Goal: Task Accomplishment & Management: Manage account settings

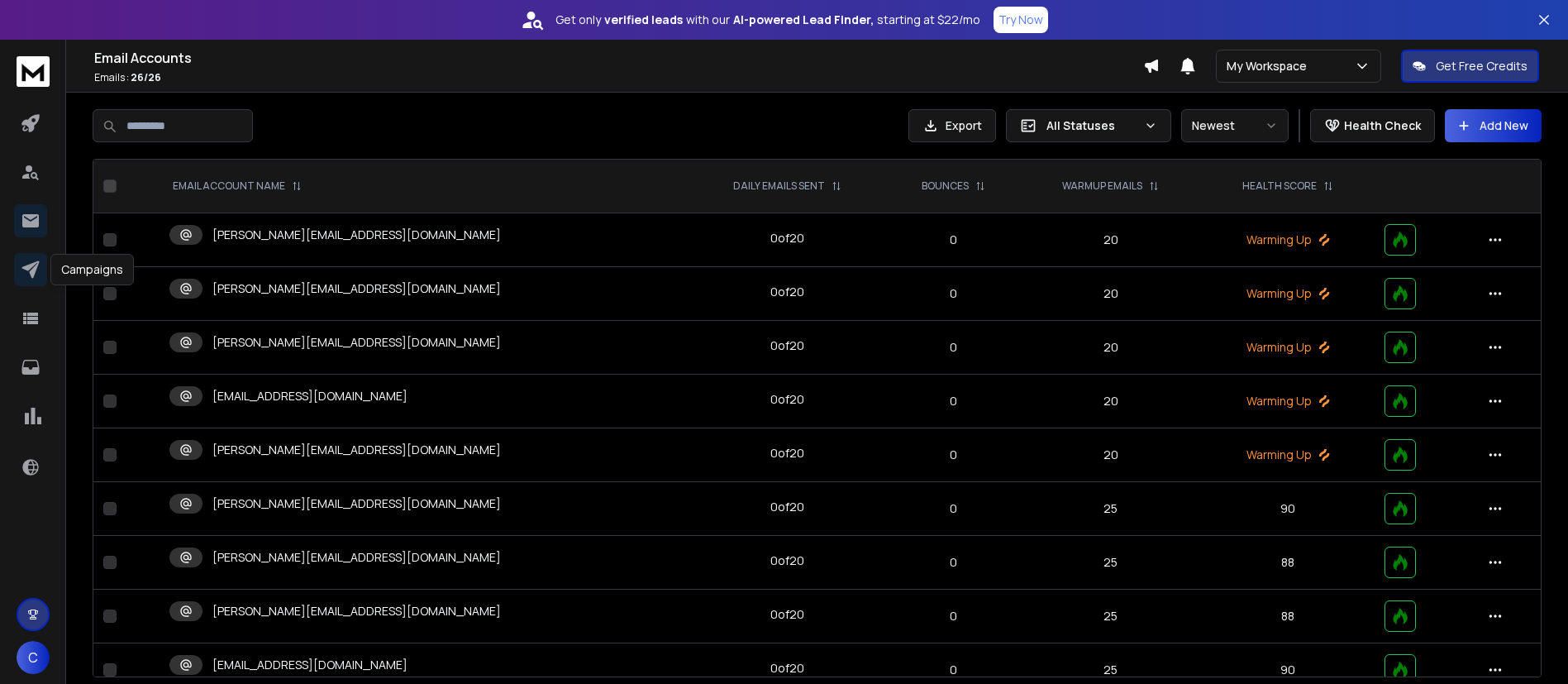
click at [21, 267] on icon at bounding box center [30, 270] width 20 height 20
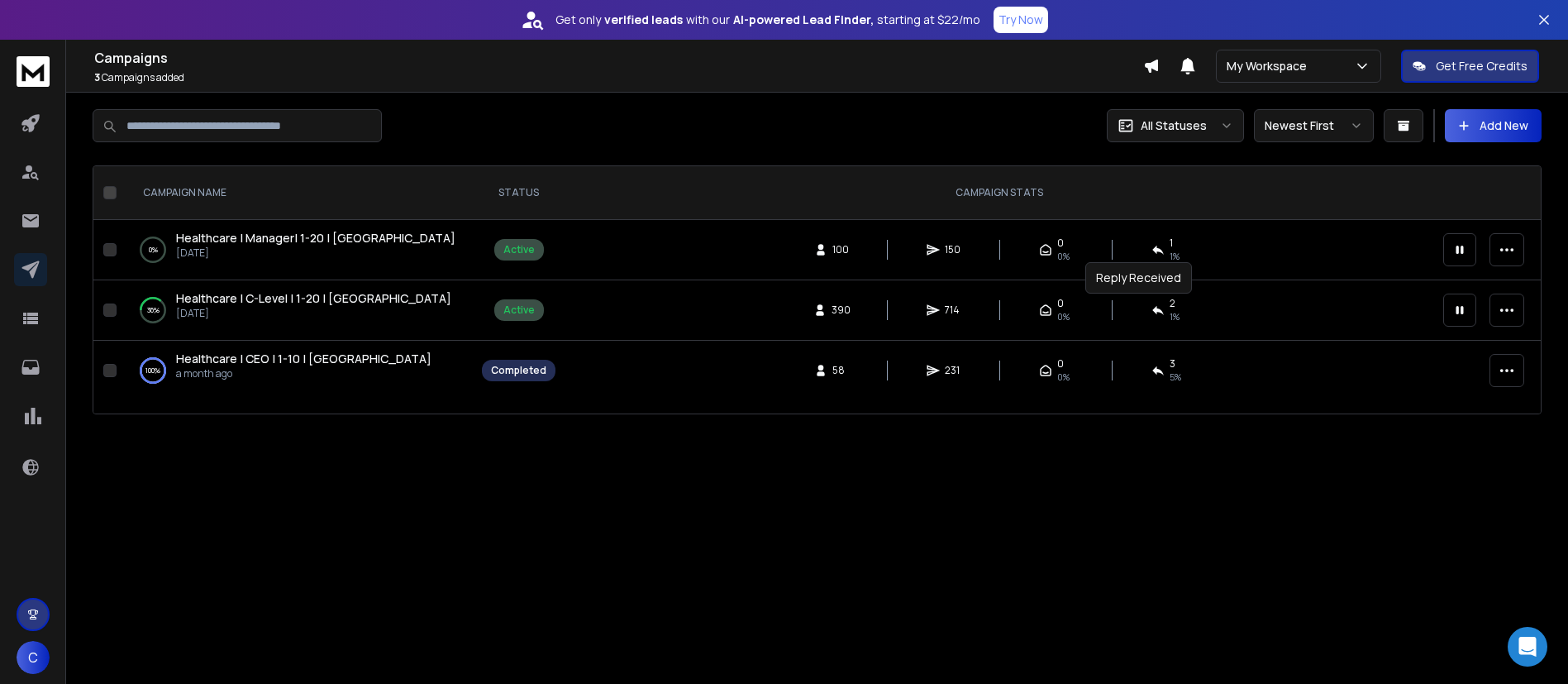
click at [1150, 313] on icon at bounding box center [1157, 310] width 15 height 15
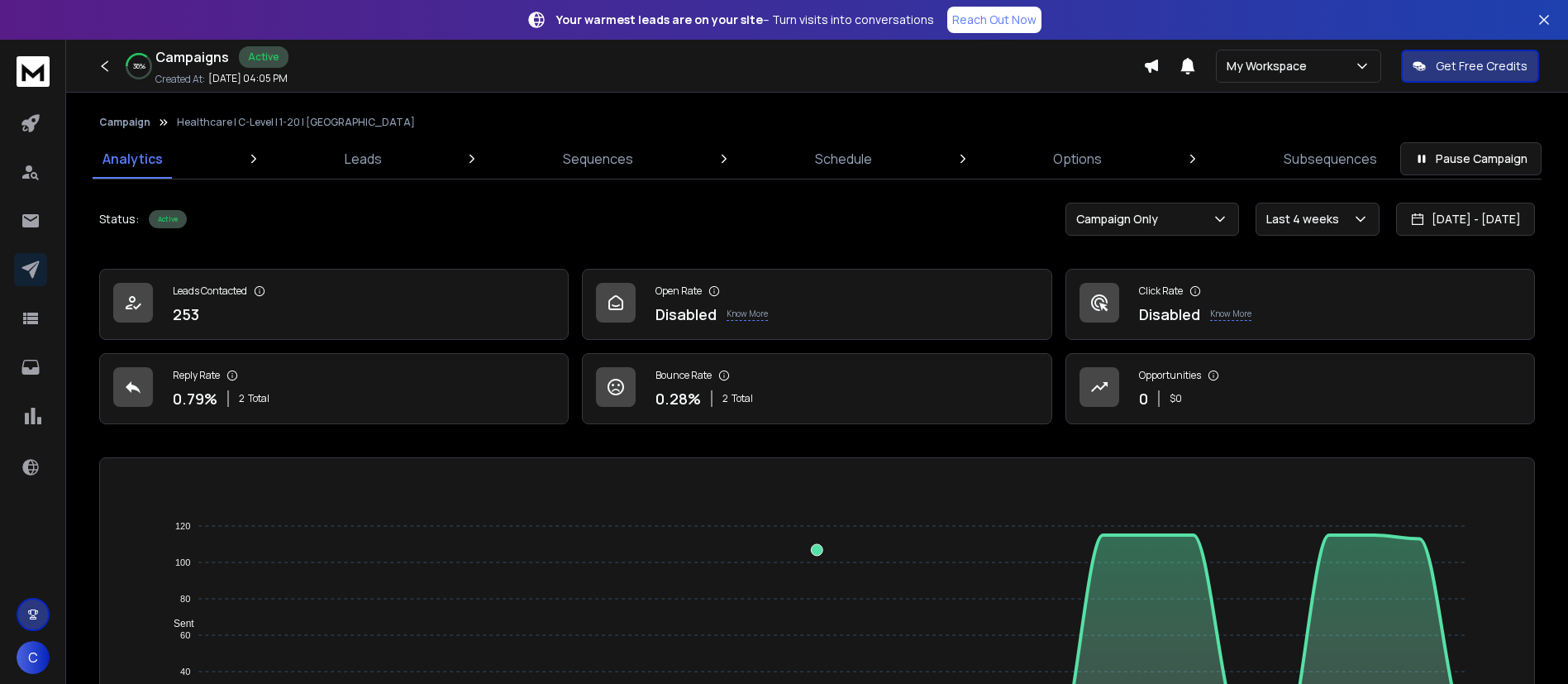
click at [382, 135] on div "Campaign Healthcare | C-Level | 1-20 | [GEOGRAPHIC_DATA]" at bounding box center [817, 122] width 1449 height 27
click at [368, 164] on p "Leads" at bounding box center [363, 159] width 37 height 20
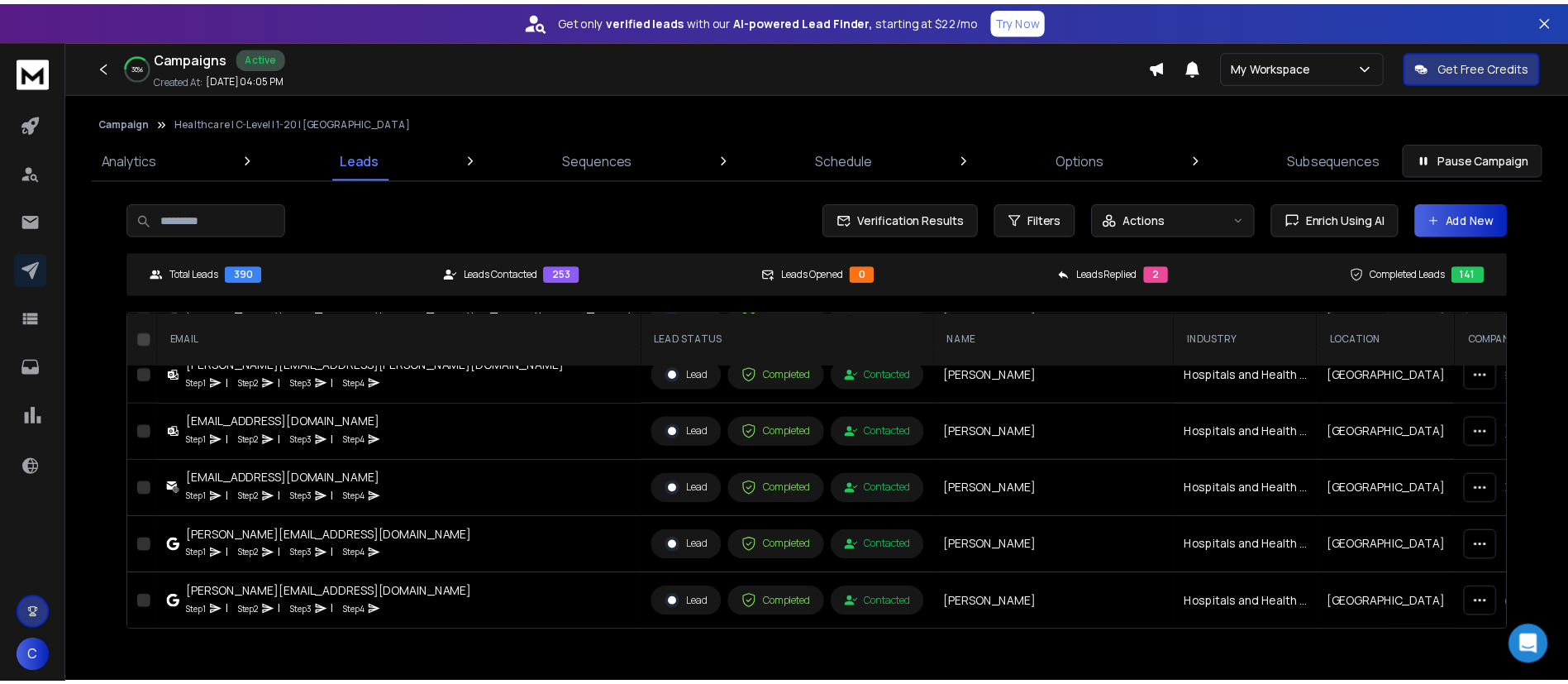
scroll to position [79, 0]
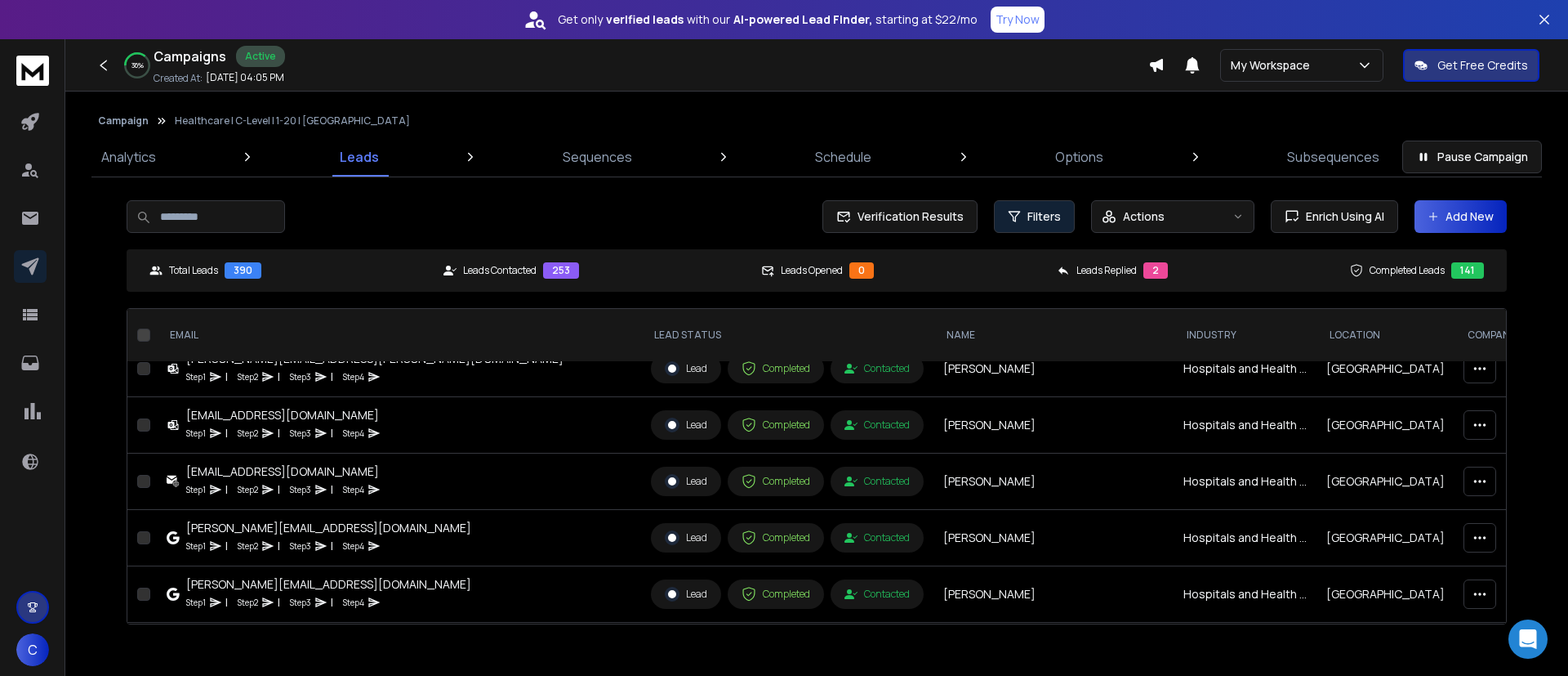
click at [1065, 207] on button "Filters" at bounding box center [1034, 216] width 81 height 33
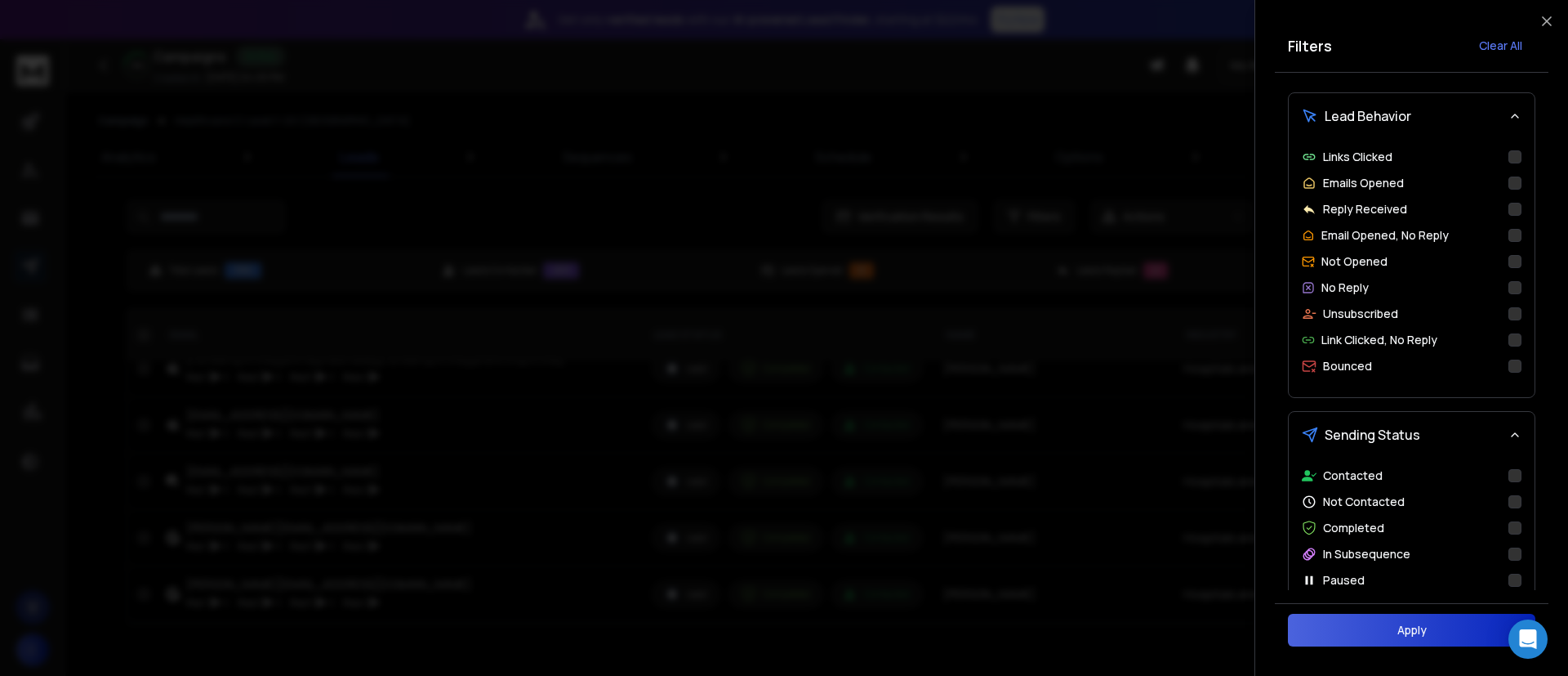
click at [1509, 207] on button "Reply Received" at bounding box center [1515, 209] width 13 height 13
click at [1357, 634] on button "Apply" at bounding box center [1412, 630] width 248 height 33
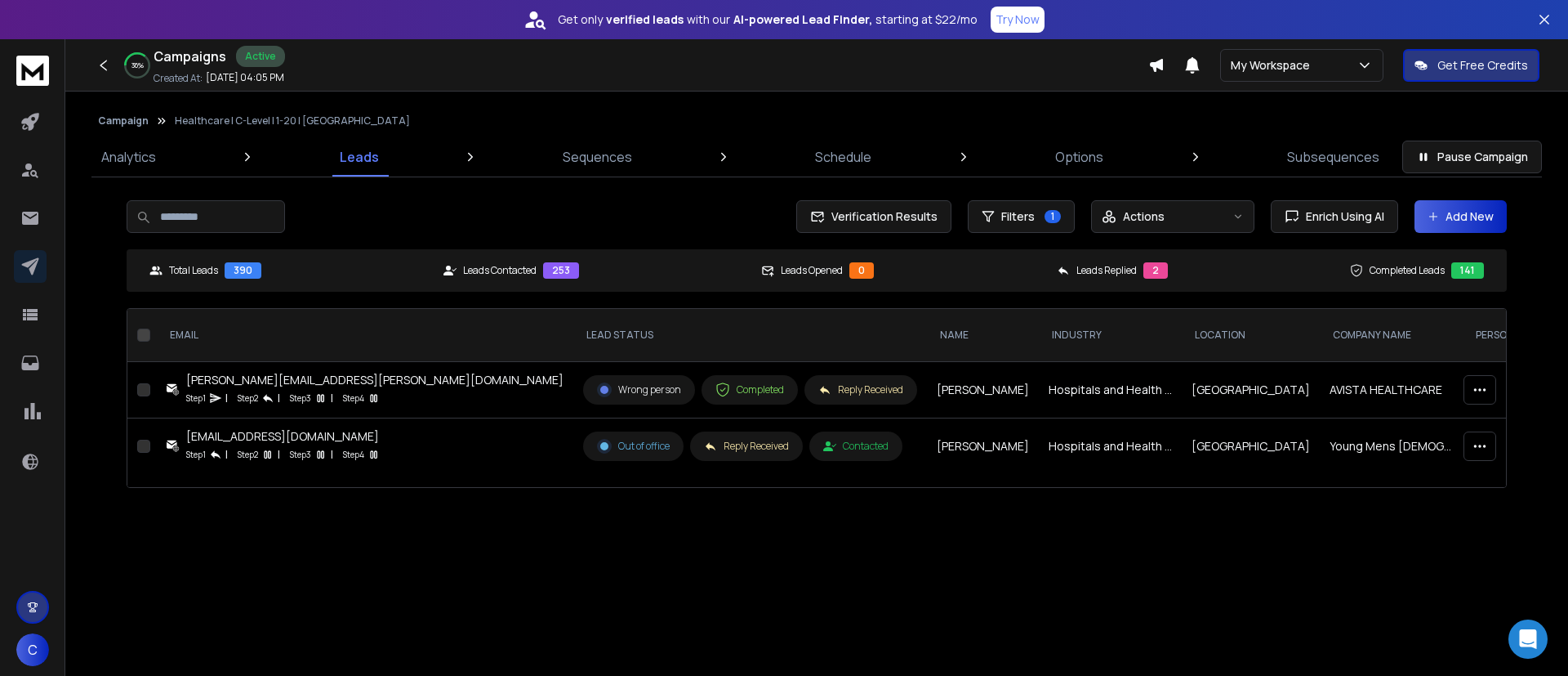
click at [583, 454] on div "Out of office" at bounding box center [633, 446] width 101 height 29
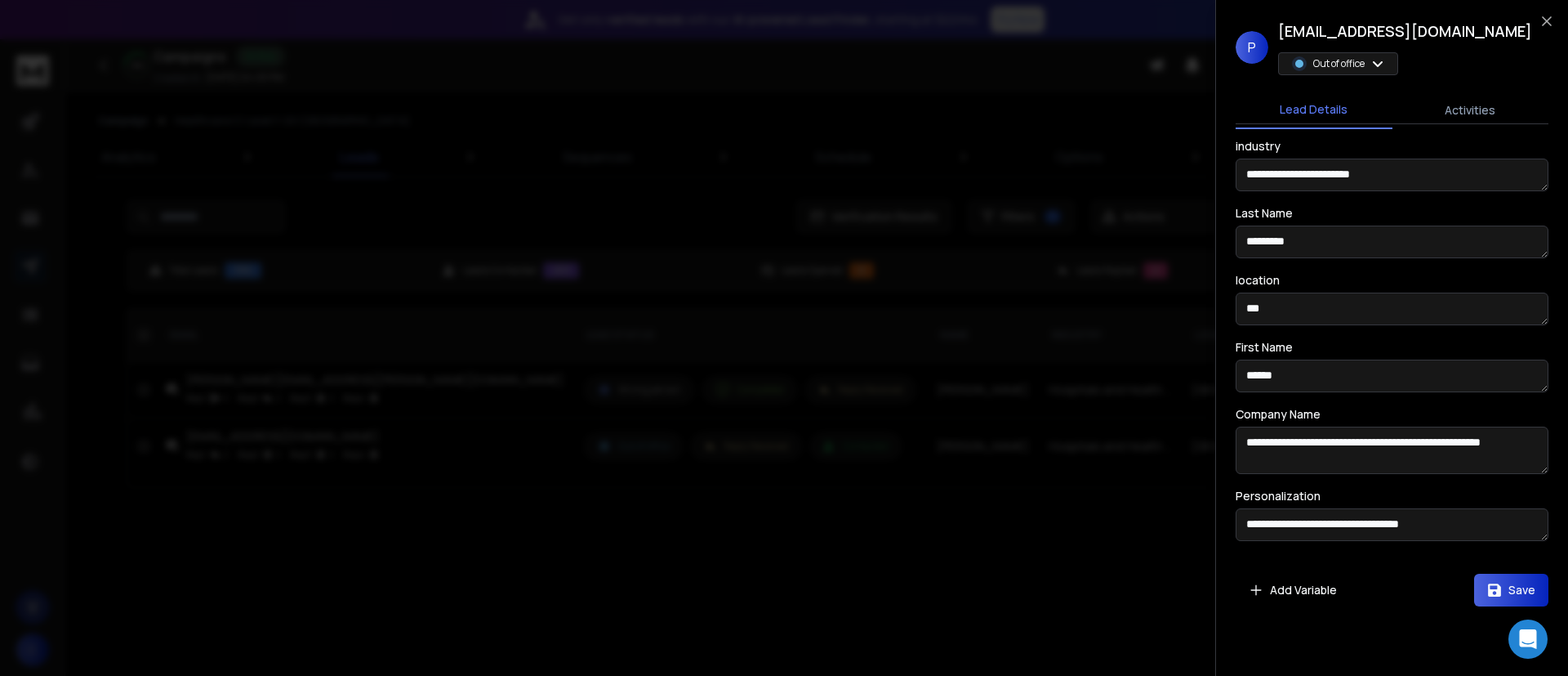
click at [499, 454] on div at bounding box center [784, 338] width 1568 height 676
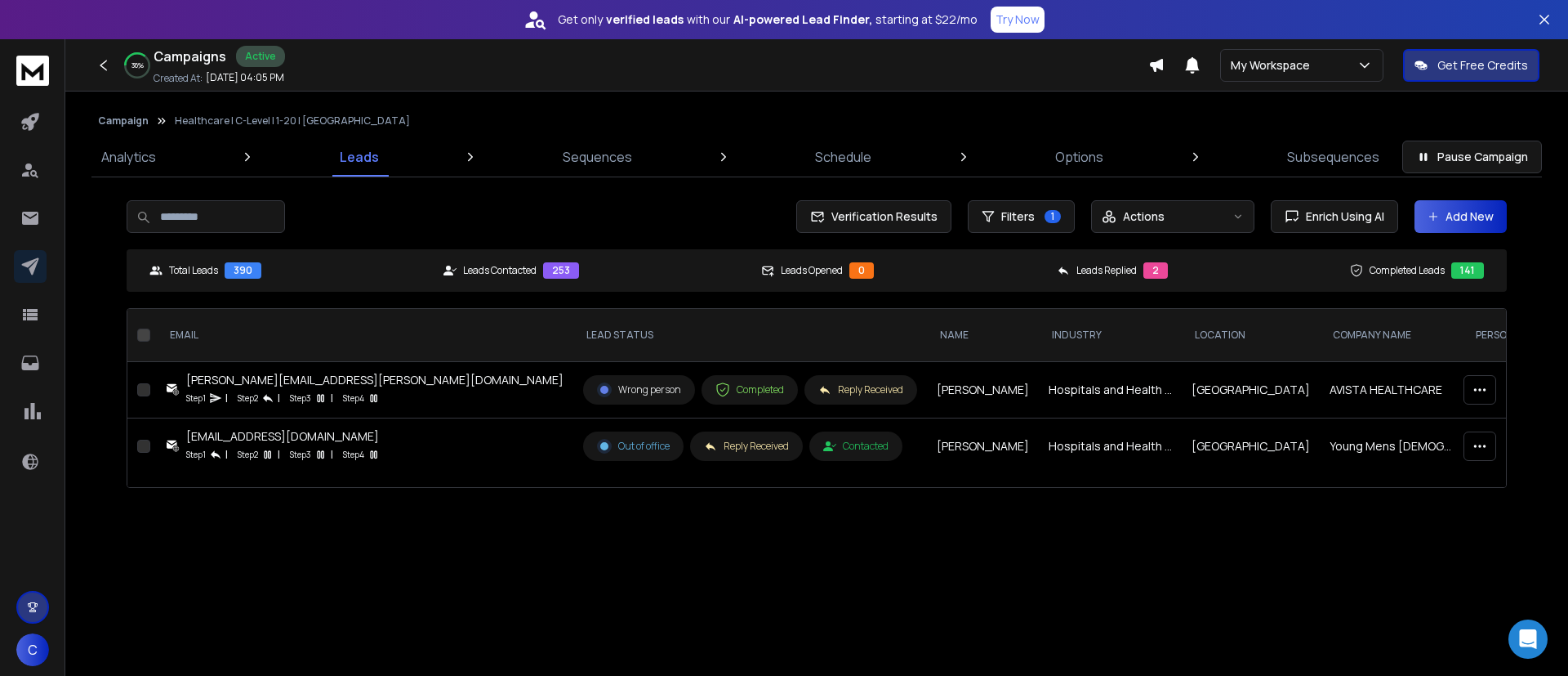
click at [704, 449] on div "Reply Received" at bounding box center [746, 446] width 85 height 13
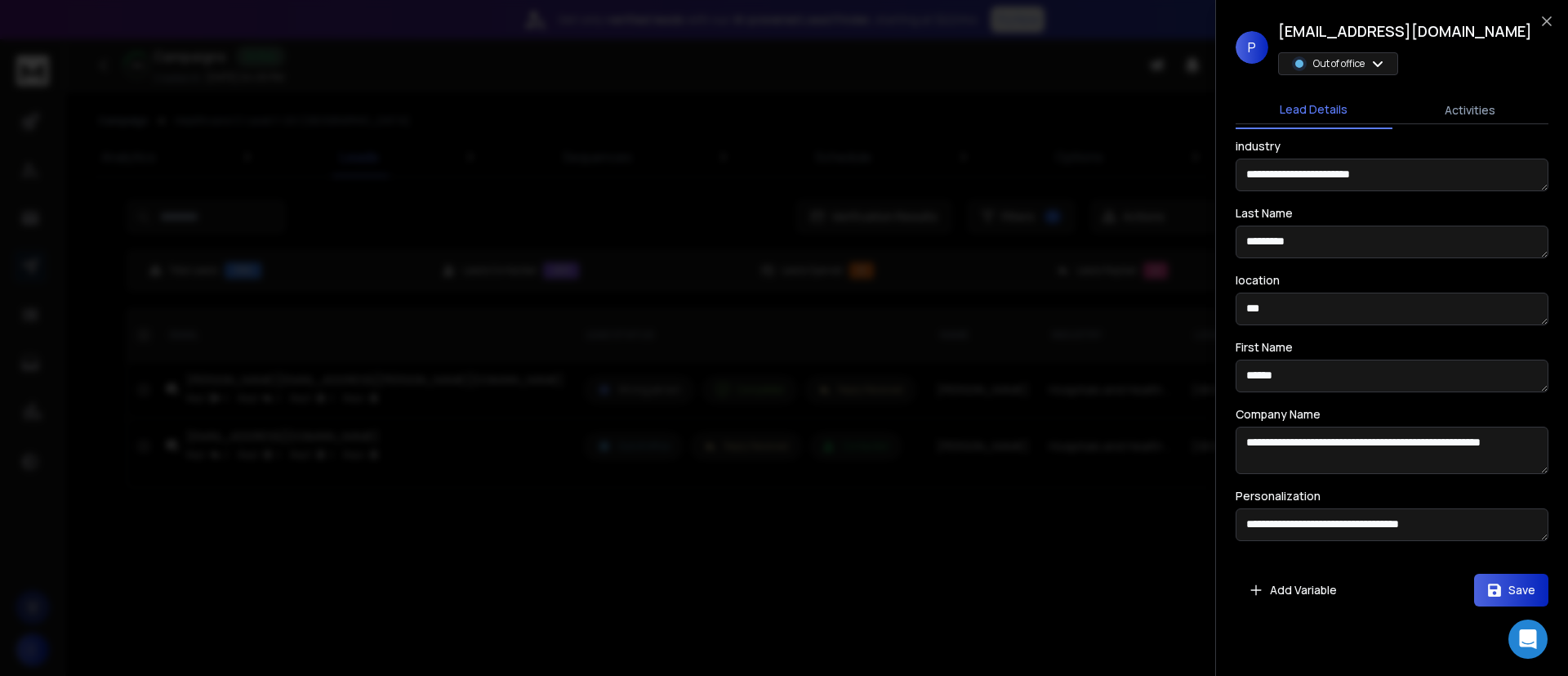
click at [636, 449] on div at bounding box center [784, 338] width 1568 height 676
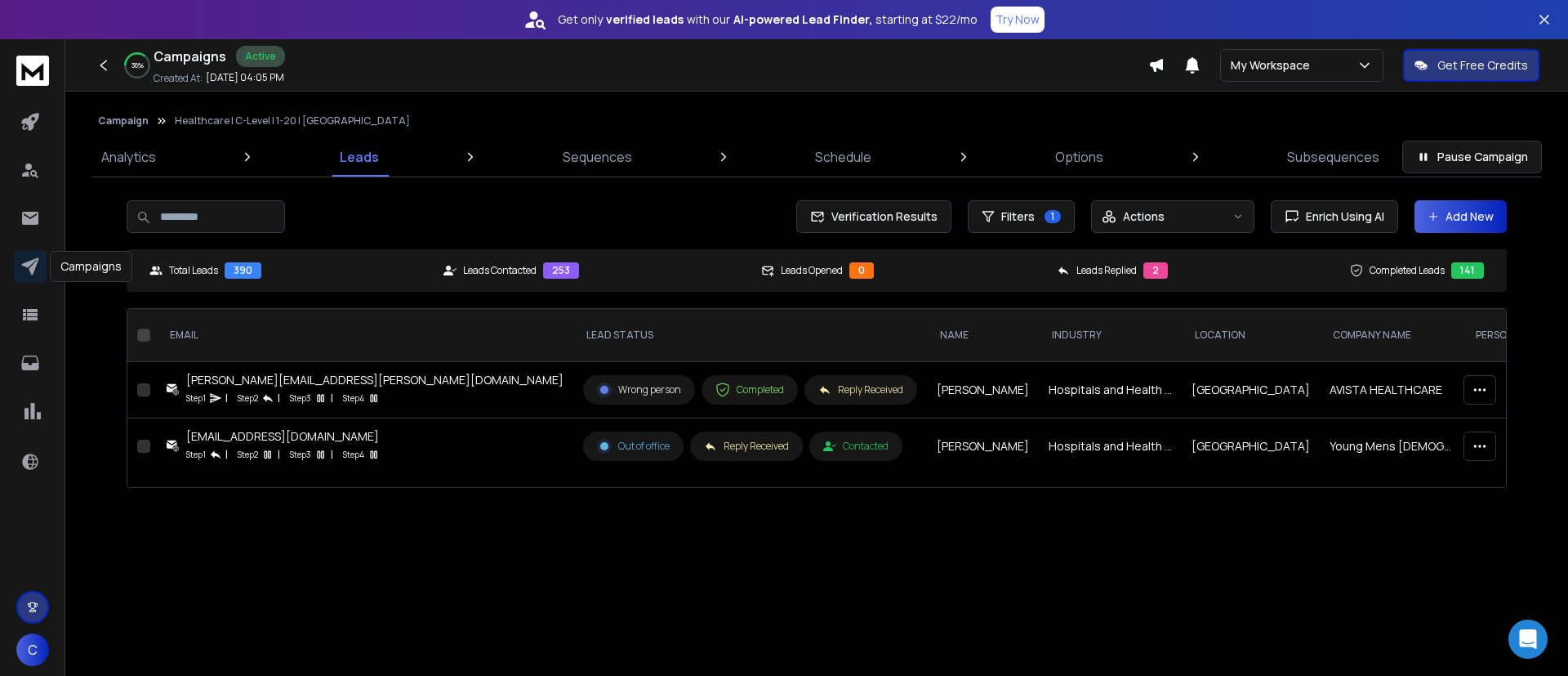
click at [18, 267] on link at bounding box center [30, 266] width 33 height 33
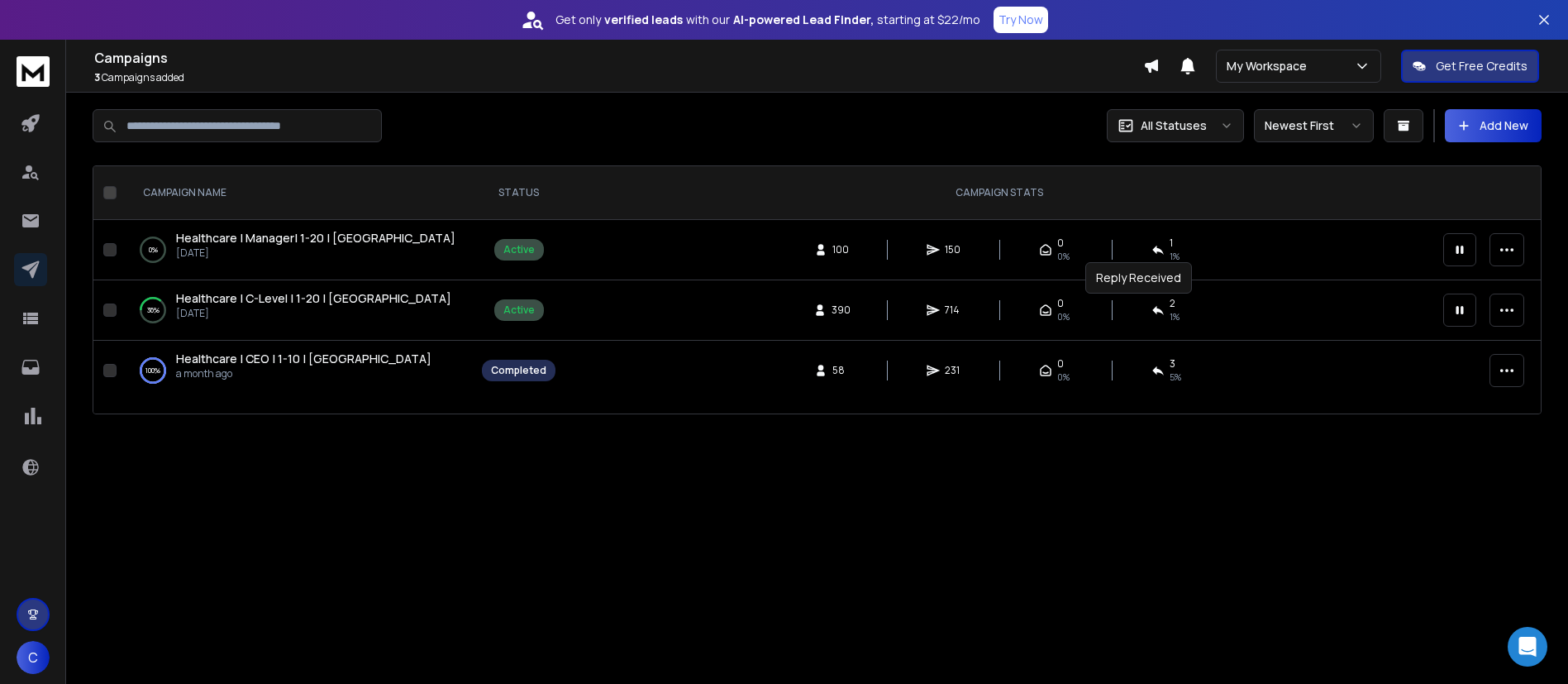
click at [1150, 303] on icon at bounding box center [1157, 310] width 15 height 15
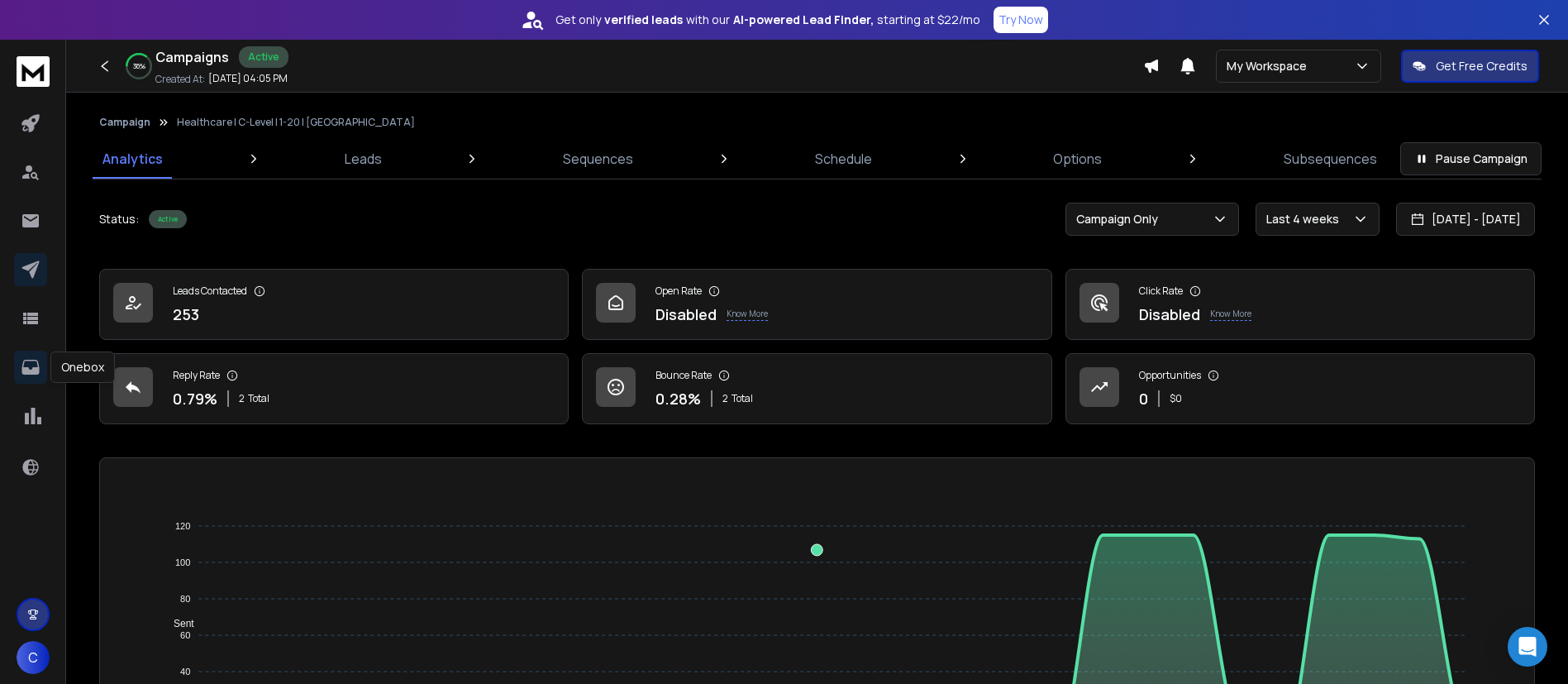
click at [28, 372] on icon at bounding box center [29, 367] width 17 height 15
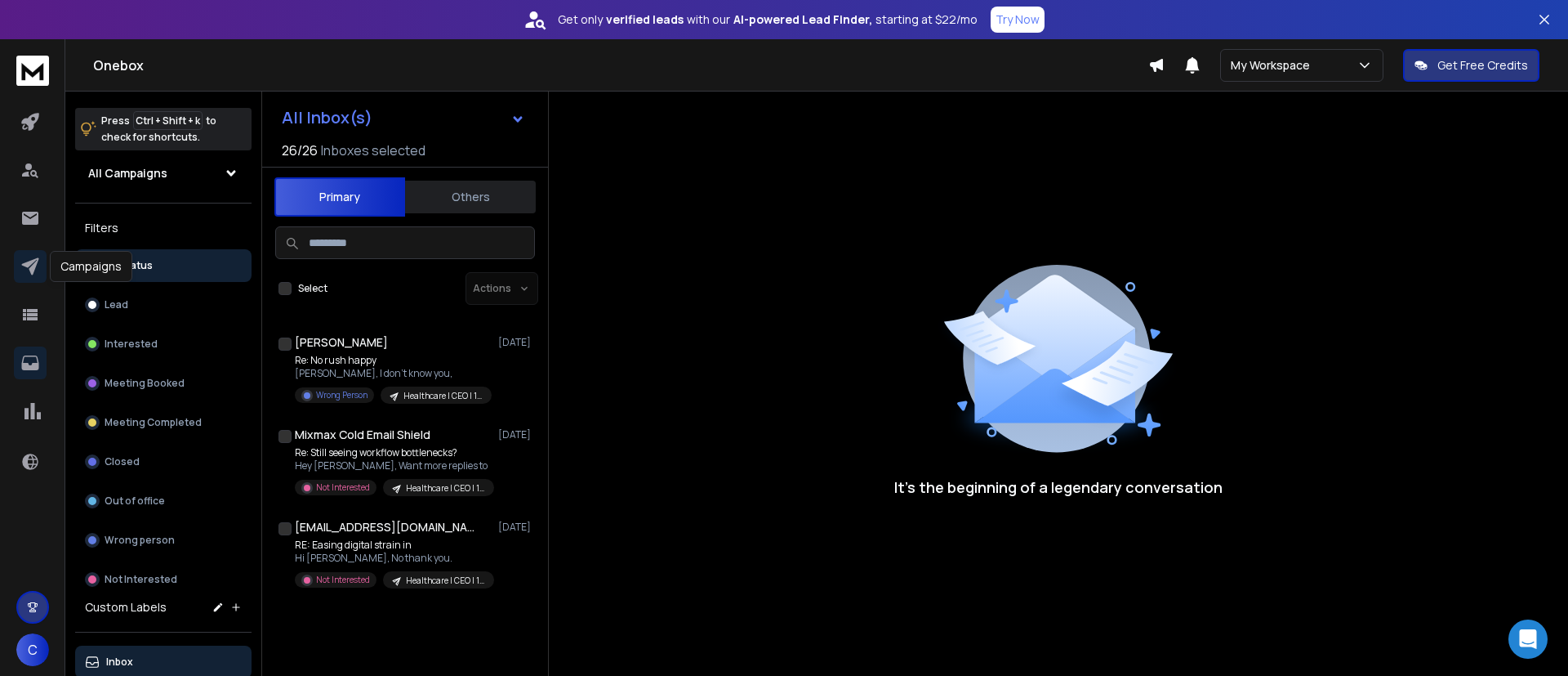
click at [34, 259] on icon at bounding box center [29, 266] width 17 height 17
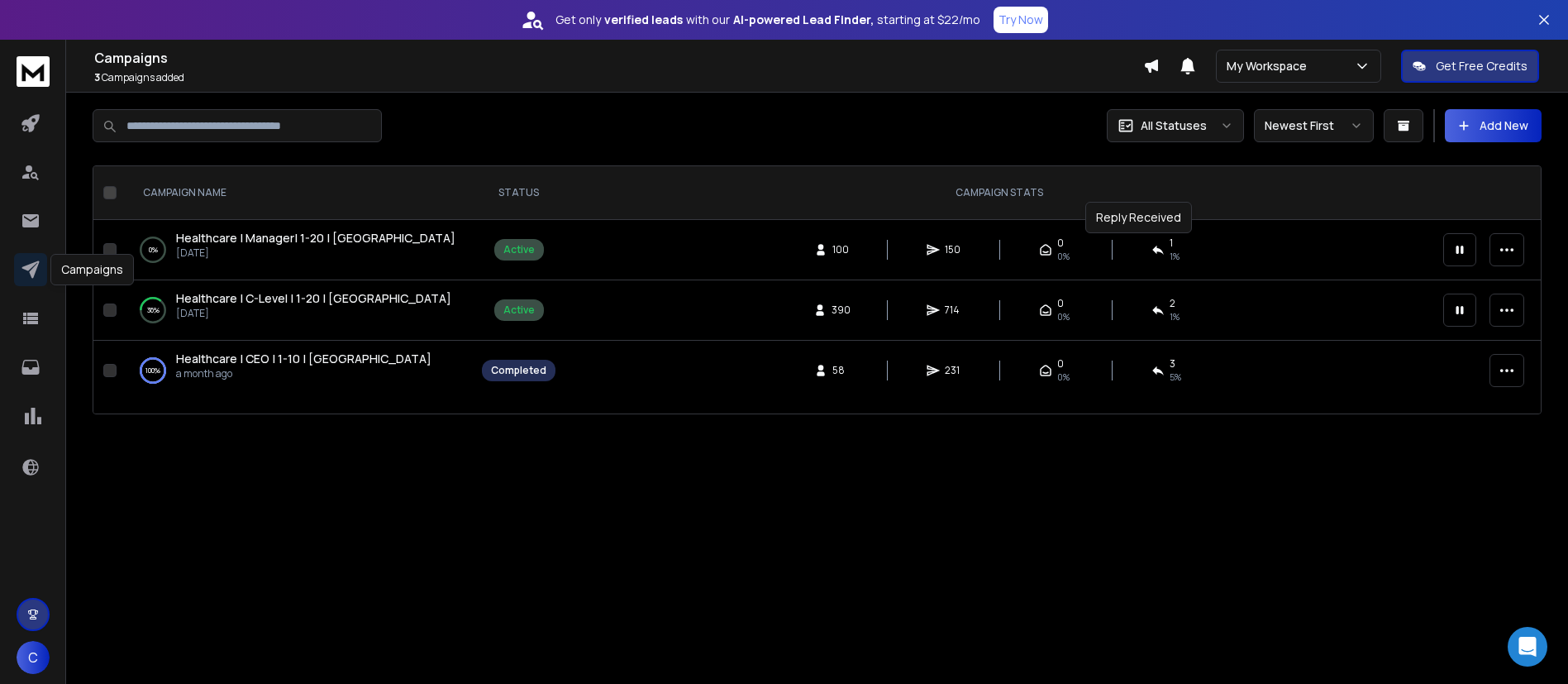
click at [1149, 255] on span at bounding box center [1157, 249] width 17 height 15
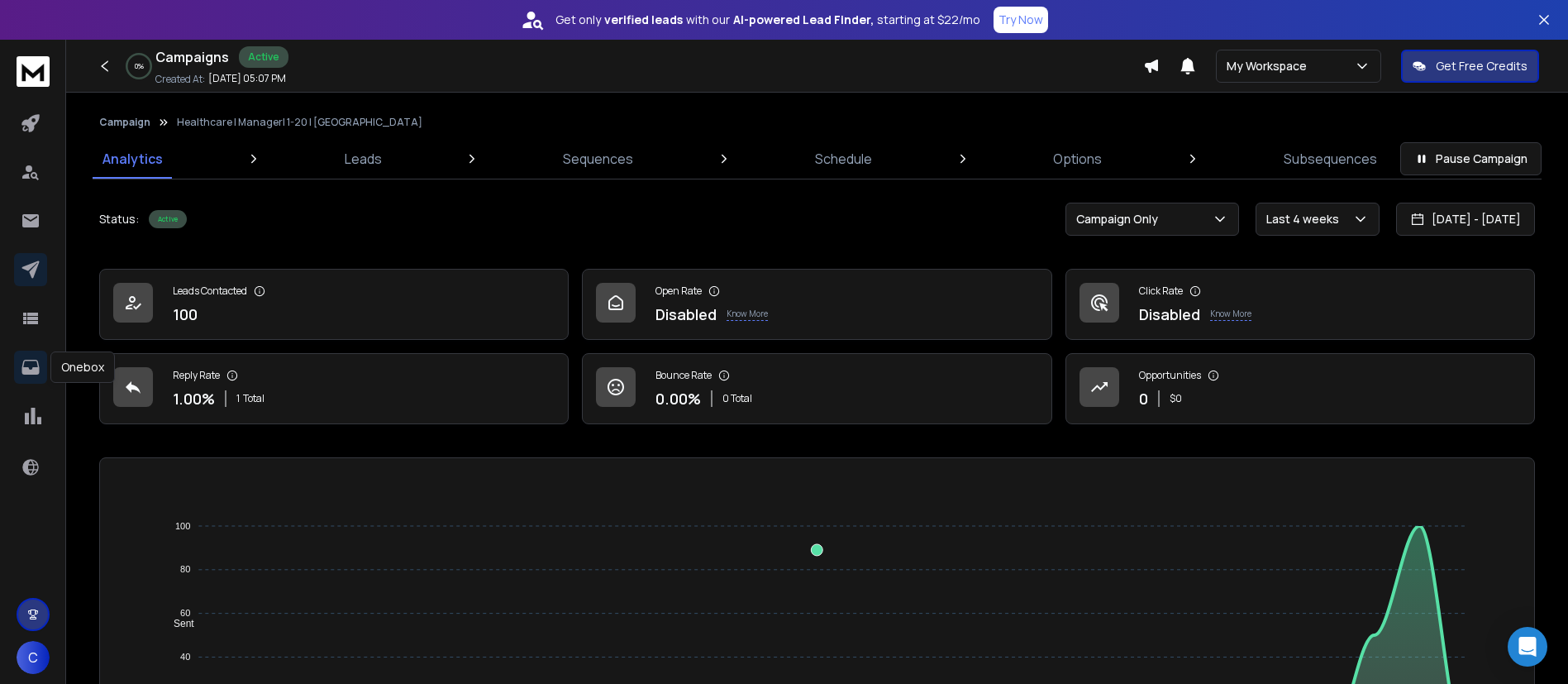
click at [28, 355] on link at bounding box center [30, 367] width 33 height 33
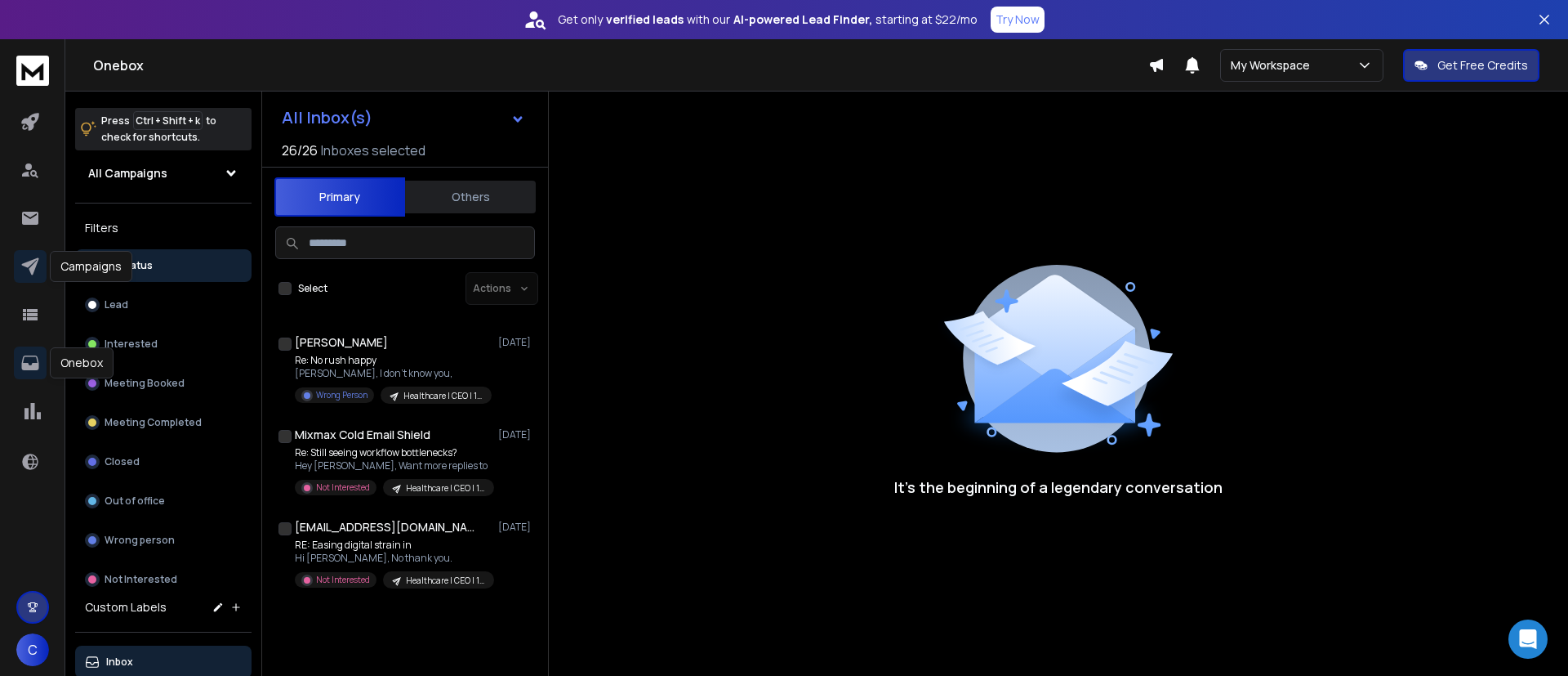
click at [16, 269] on link at bounding box center [30, 266] width 33 height 33
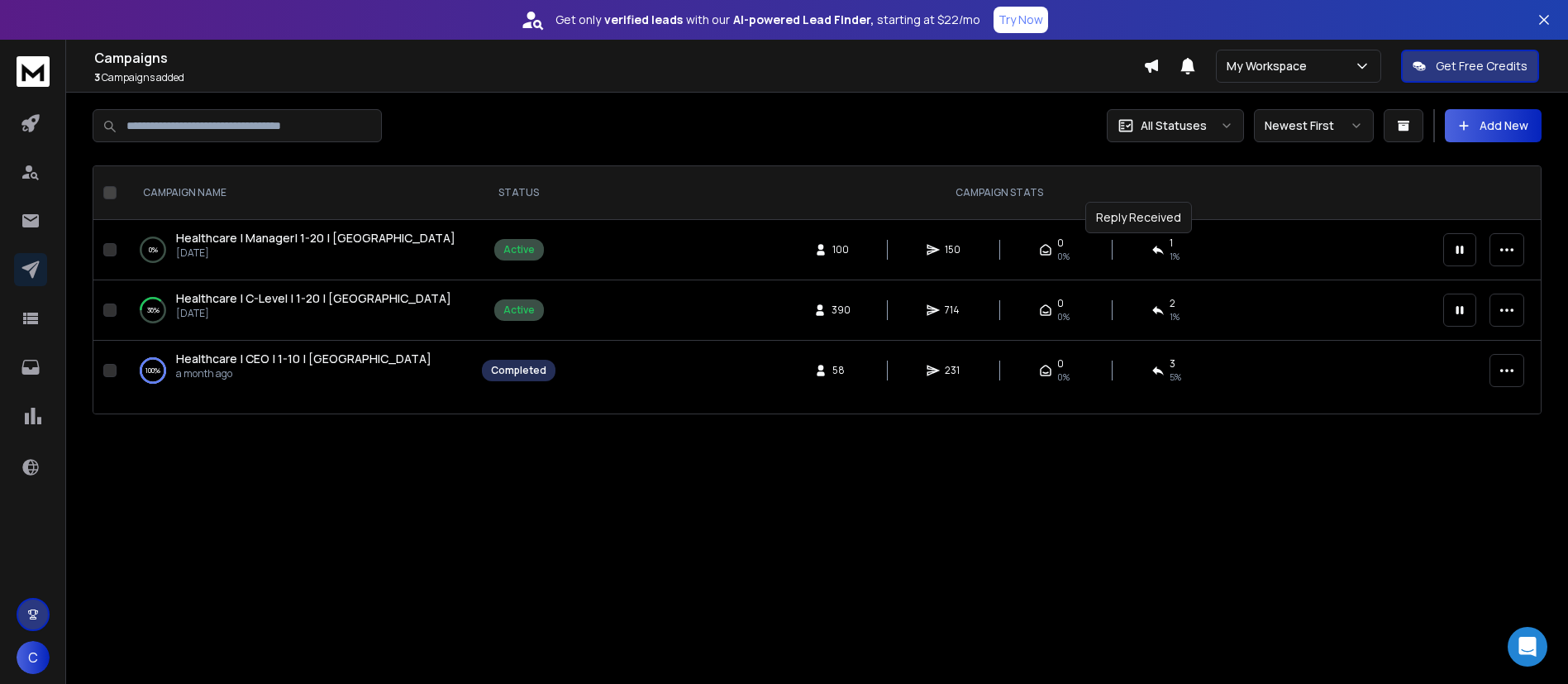
click at [1150, 249] on icon at bounding box center [1157, 249] width 15 height 15
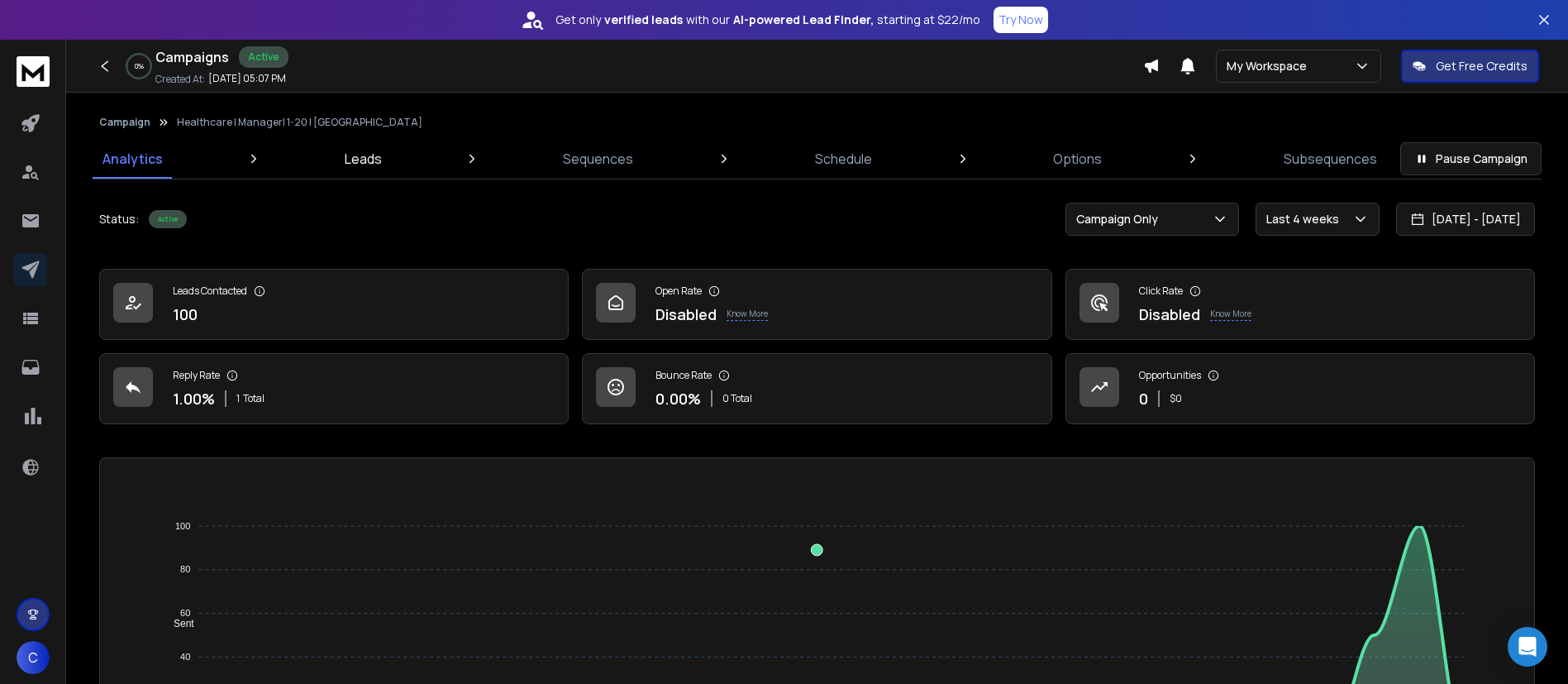
click at [361, 162] on p "Leads" at bounding box center [363, 159] width 37 height 20
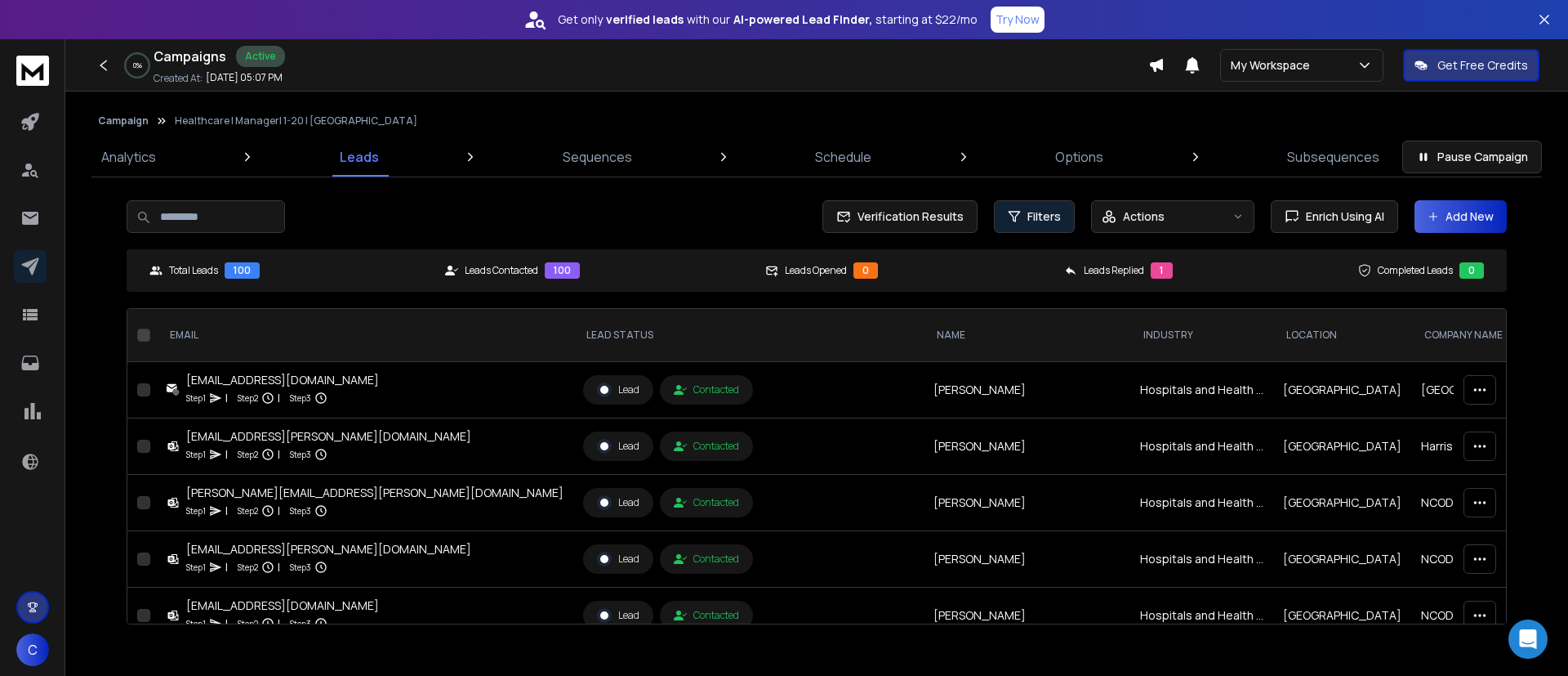
click at [1027, 208] on button "Filters" at bounding box center [1034, 216] width 81 height 33
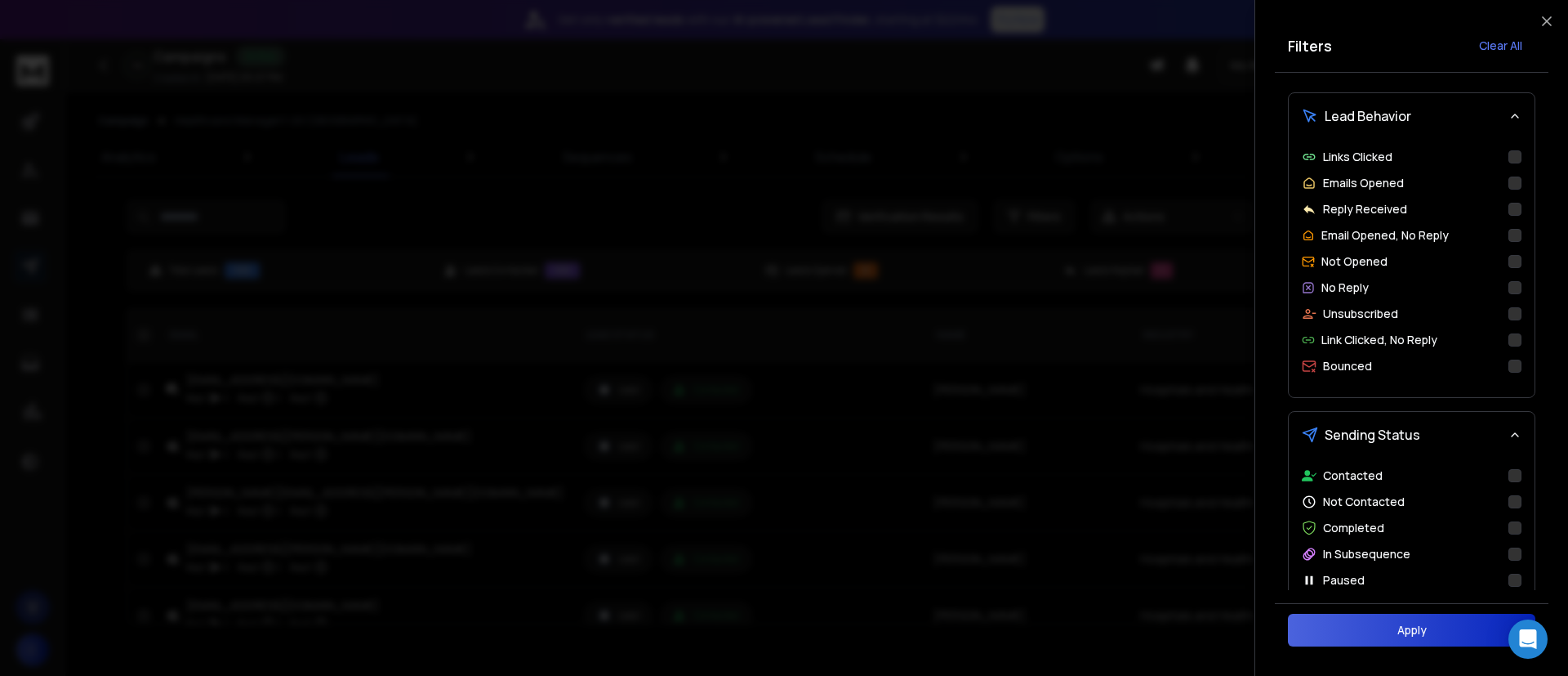
click at [1509, 207] on button "Reply Received" at bounding box center [1515, 209] width 13 height 13
click at [1362, 620] on button "Apply" at bounding box center [1412, 630] width 248 height 33
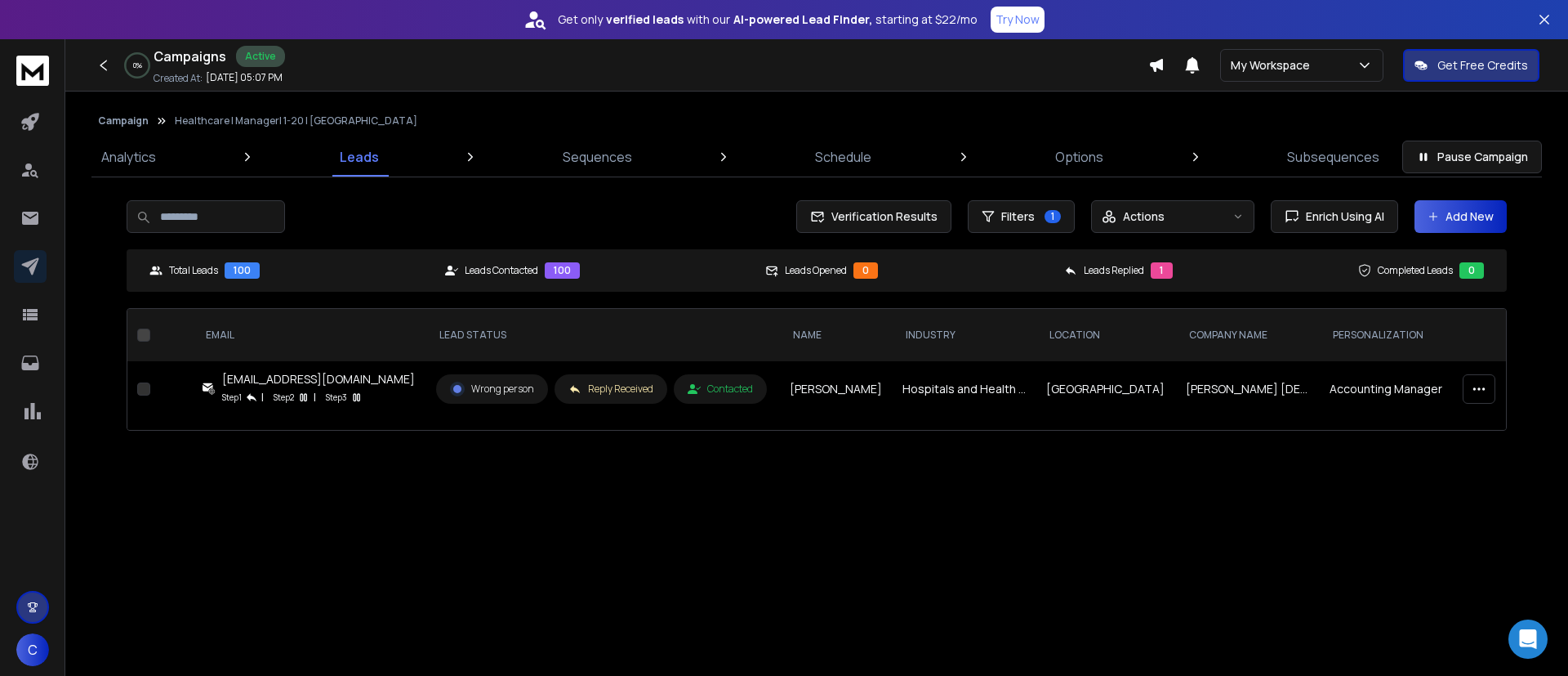
click at [464, 380] on div "Wrong person" at bounding box center [492, 388] width 112 height 29
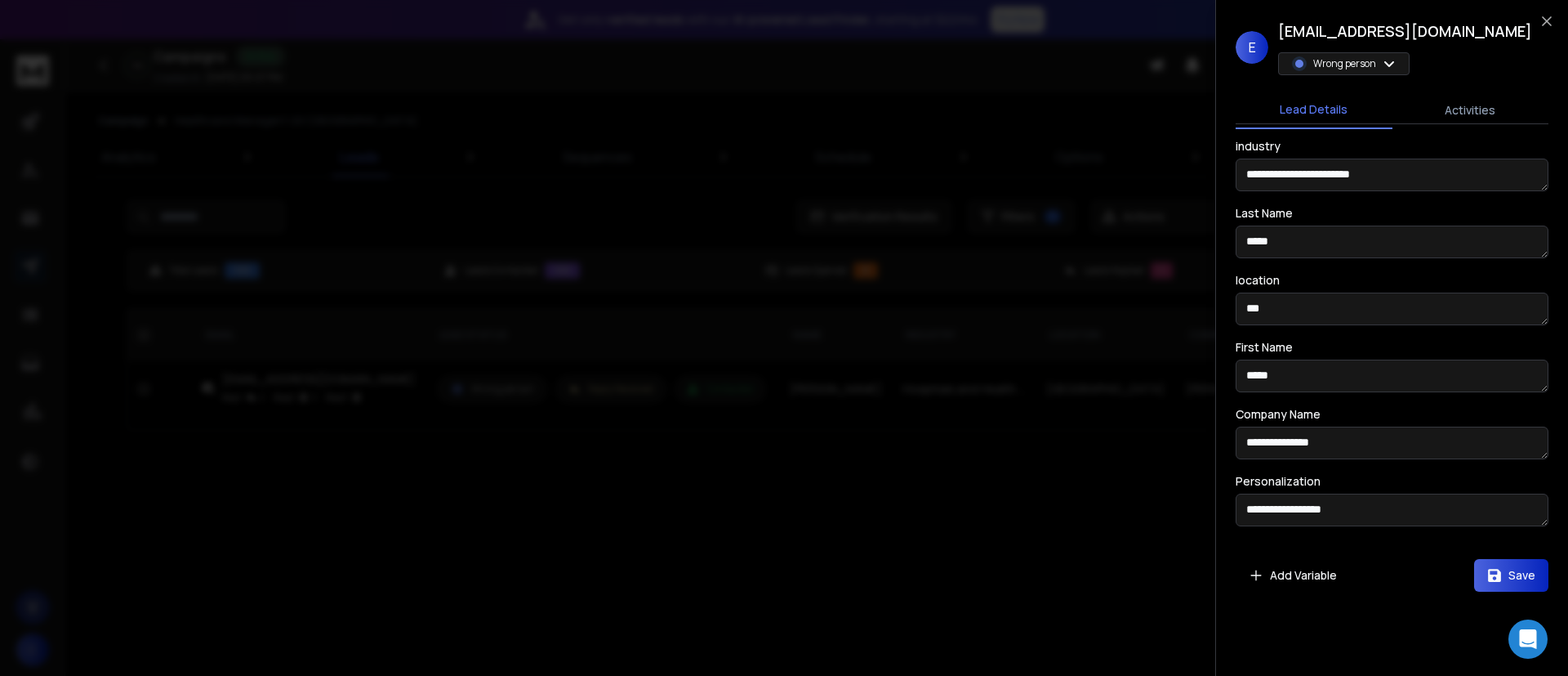
click at [464, 380] on div at bounding box center [784, 338] width 1568 height 676
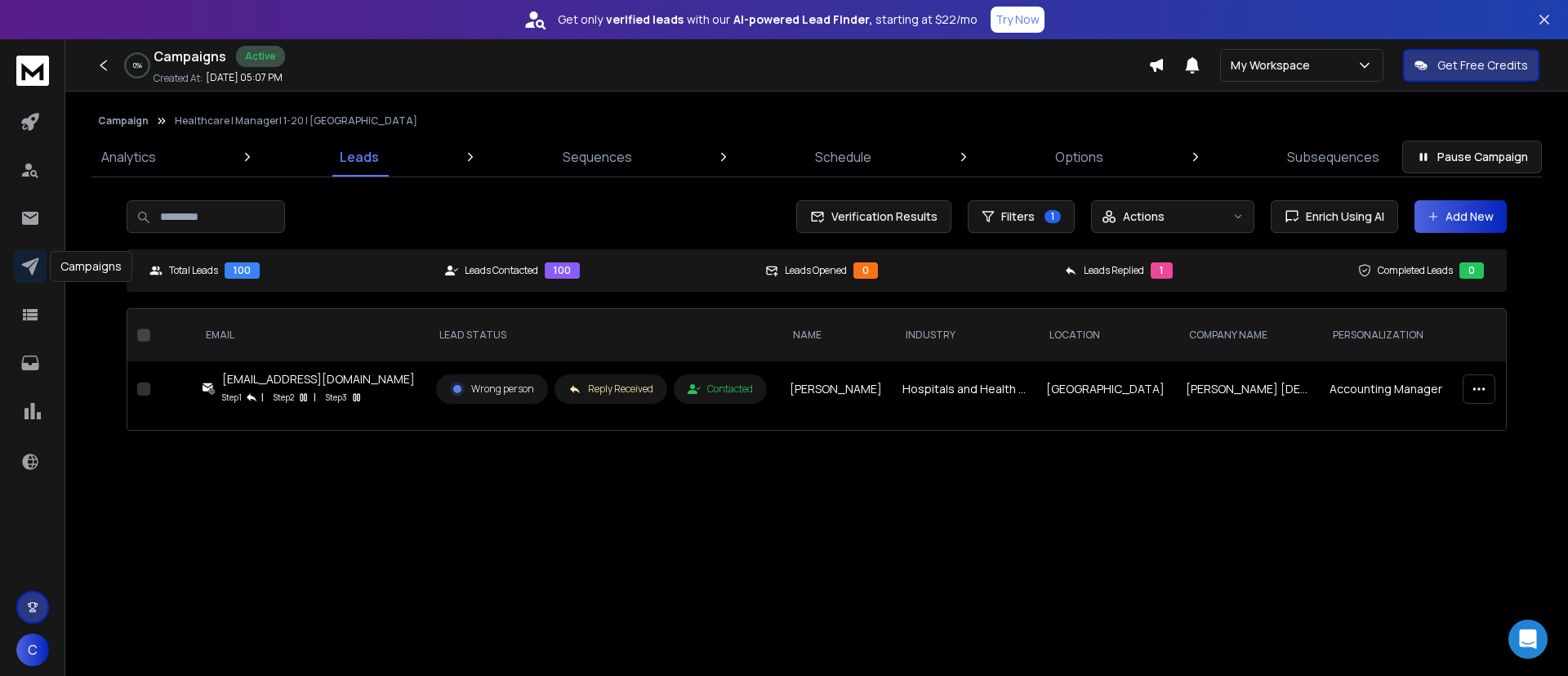
click at [24, 262] on icon at bounding box center [30, 267] width 19 height 19
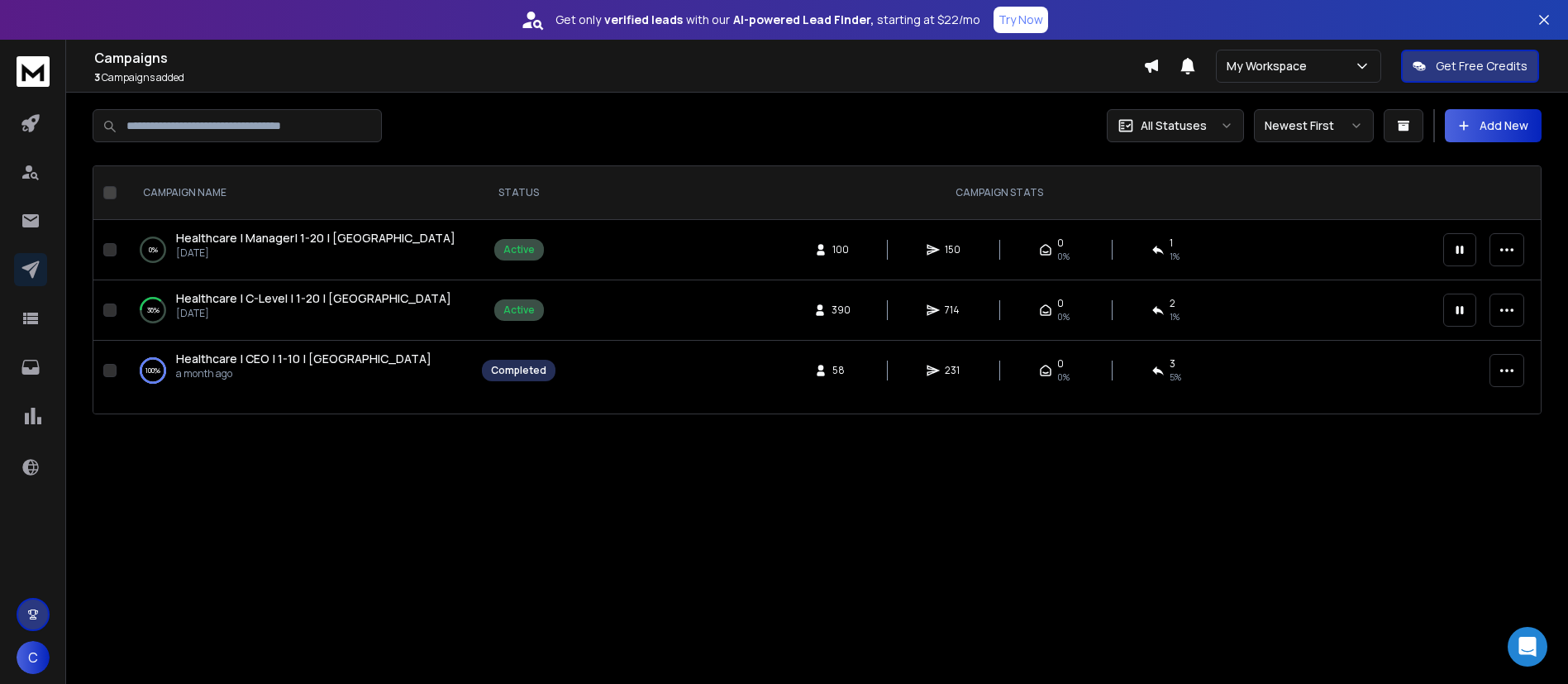
click at [1143, 246] on div "1 1 %" at bounding box center [1168, 250] width 50 height 27
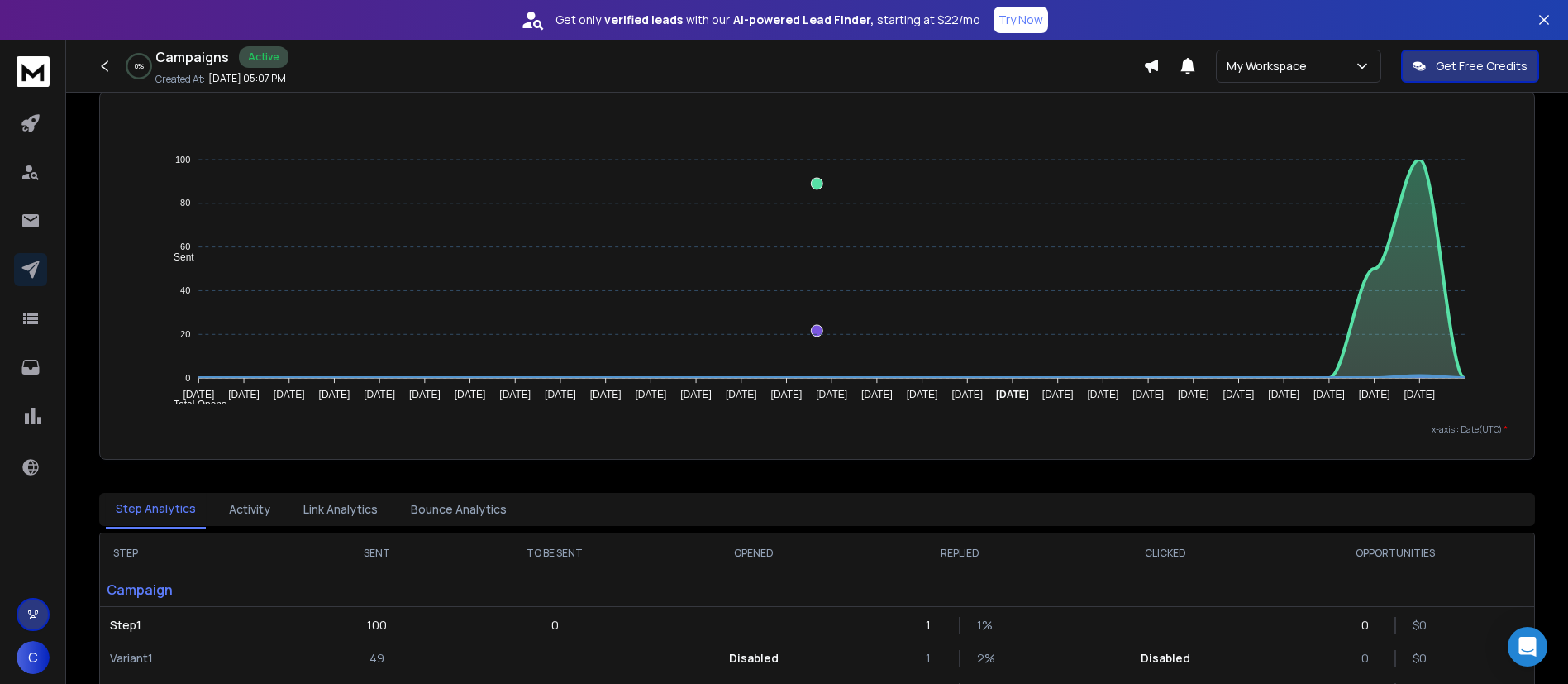
scroll to position [367, 0]
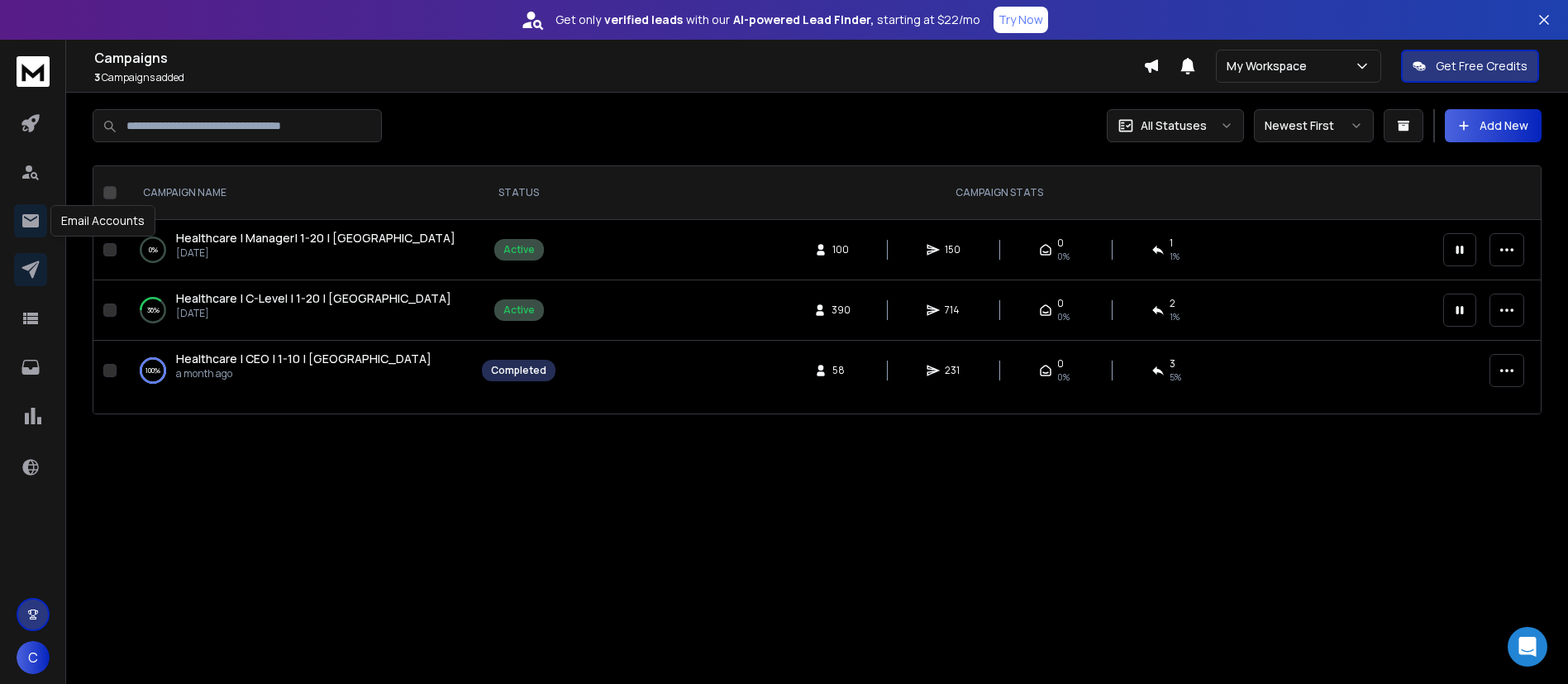
click at [29, 213] on icon at bounding box center [30, 221] width 20 height 20
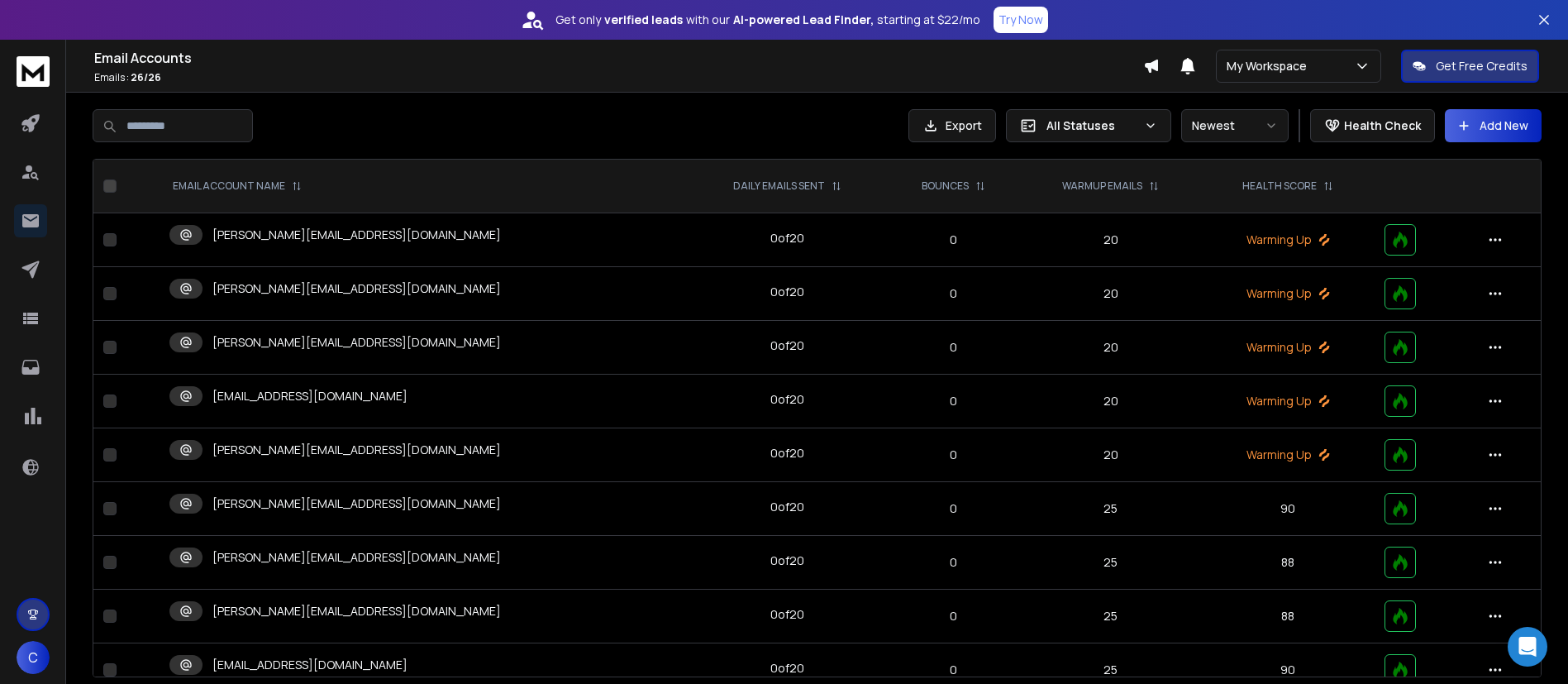
click at [1394, 504] on icon at bounding box center [1401, 508] width 14 height 17
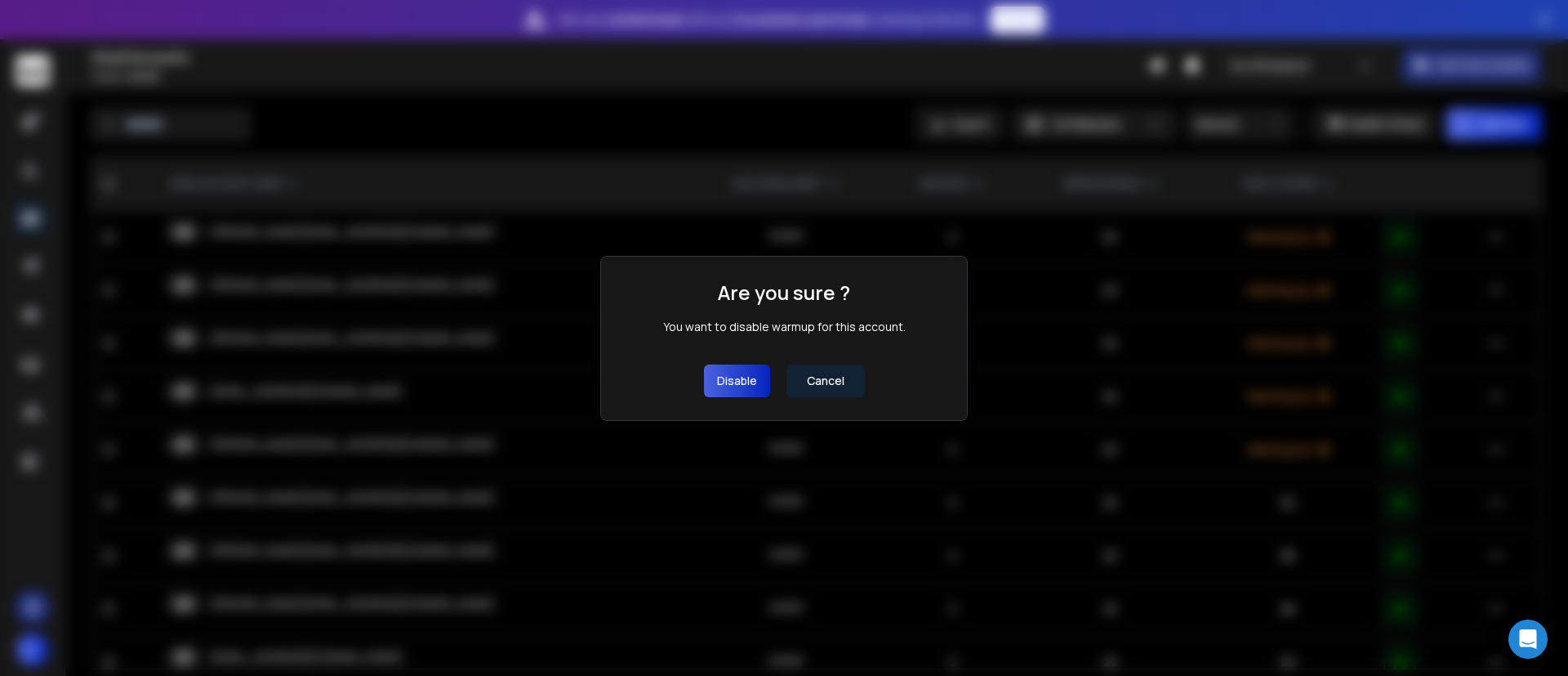
click at [830, 377] on button "Cancel" at bounding box center [825, 380] width 78 height 33
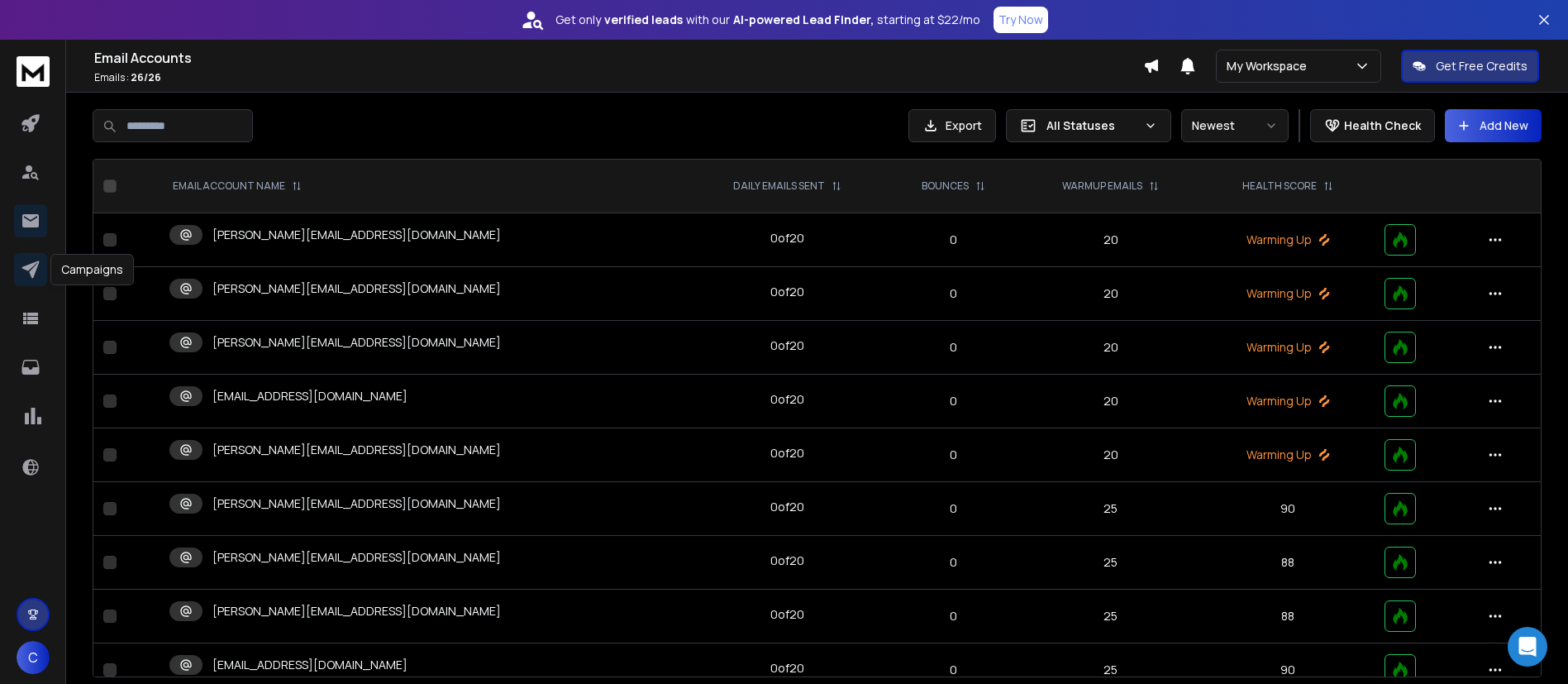
click at [33, 271] on icon at bounding box center [29, 269] width 17 height 17
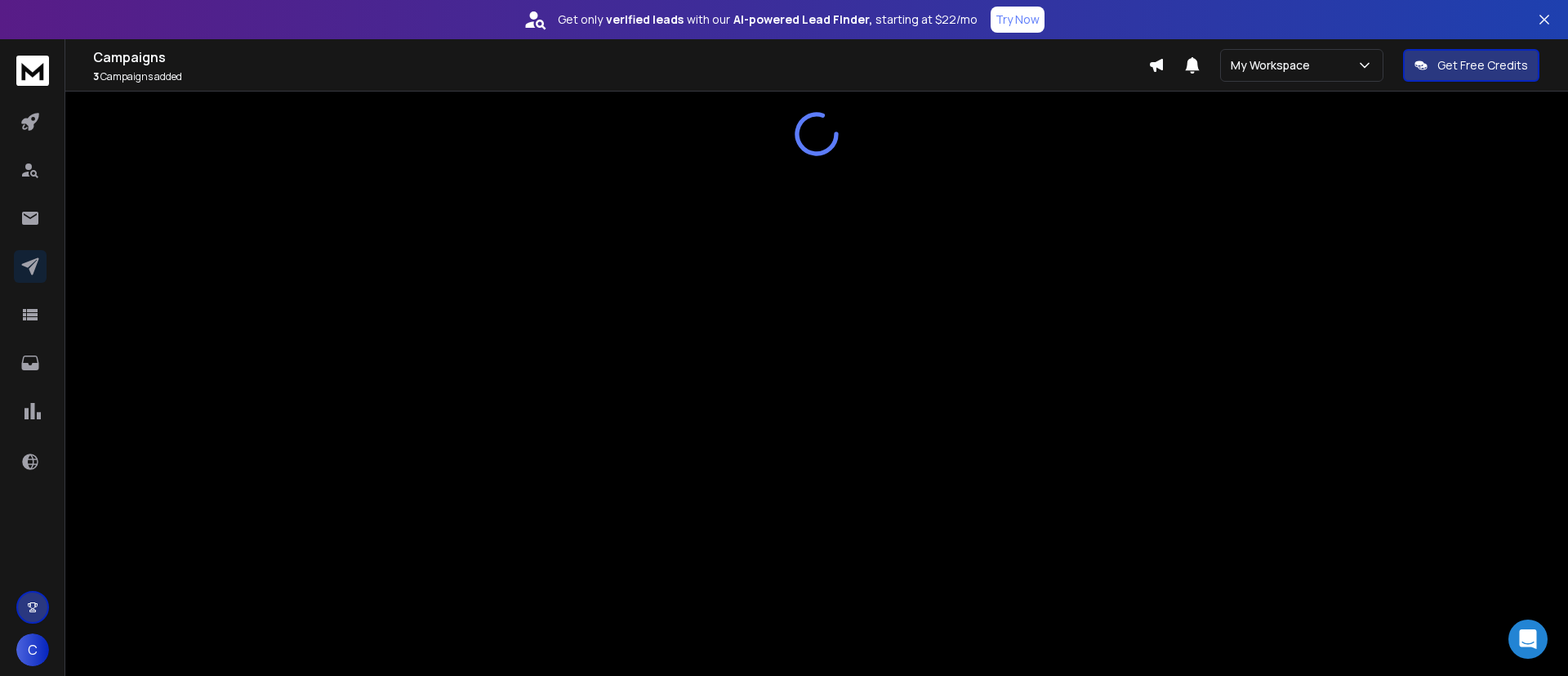
click at [813, 121] on icon at bounding box center [817, 134] width 66 height 66
